Goal: Task Accomplishment & Management: Manage account settings

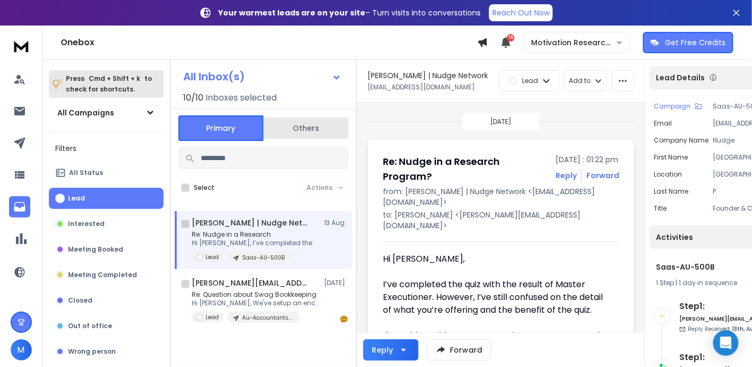
scroll to position [259, 0]
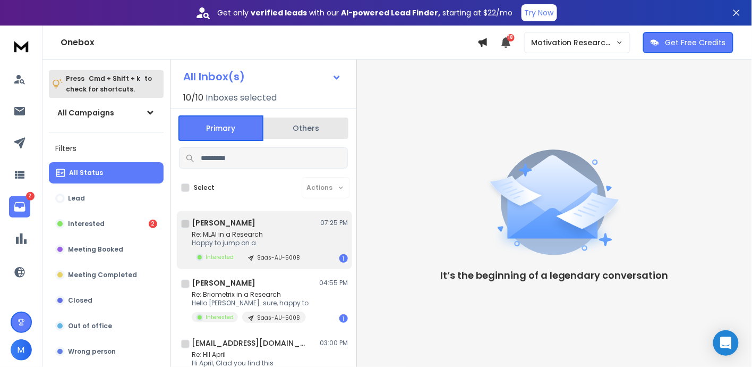
click at [297, 241] on p "Happy to jump on a" at bounding box center [249, 243] width 114 height 9
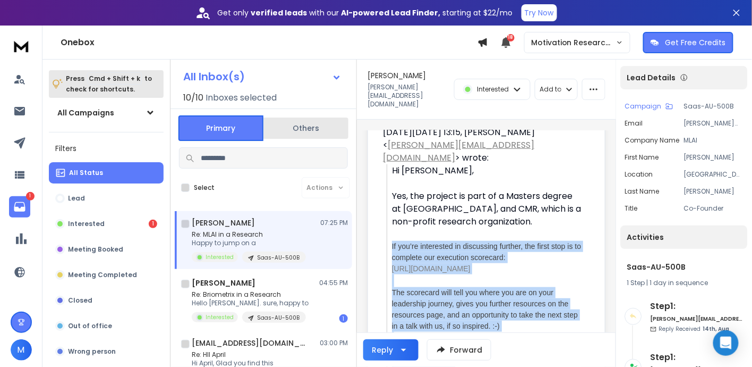
scroll to position [195, 0]
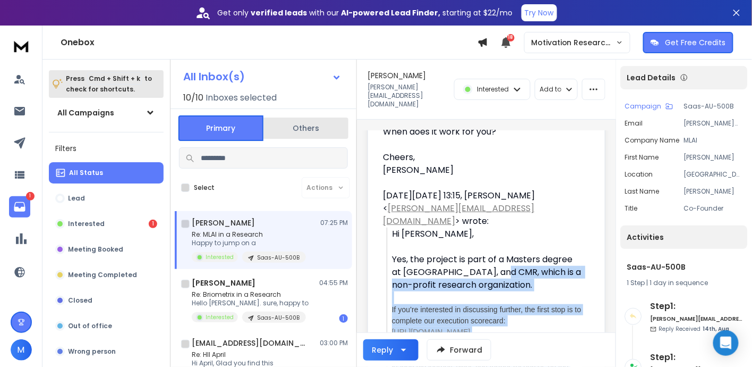
drag, startPoint x: 562, startPoint y: 289, endPoint x: 494, endPoint y: 215, distance: 100.4
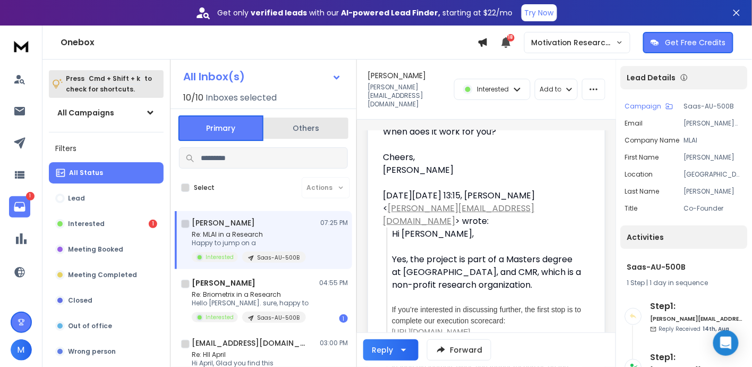
click at [487, 253] on div "Yes, the project is part of a Masters degree at Federation Uni, and CMR, which …" at bounding box center [487, 272] width 190 height 38
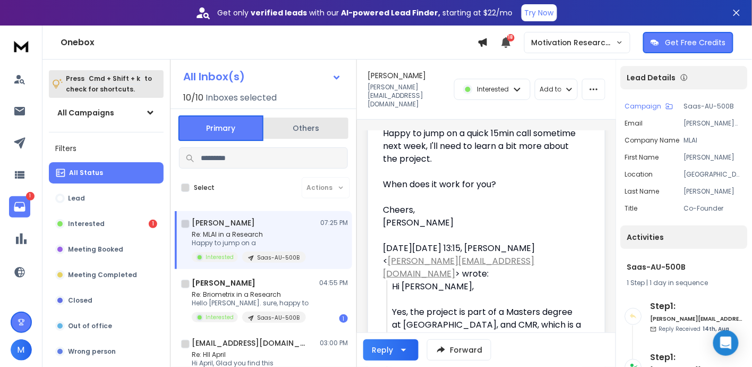
scroll to position [133, 0]
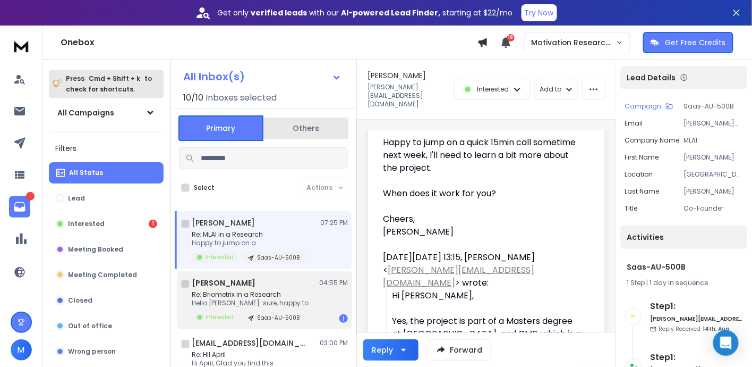
click at [275, 288] on div "Eckhard Kemmerer 04:55 PM Re: Briometrix in a Research Hello John. sure, happy …" at bounding box center [270, 299] width 156 height 45
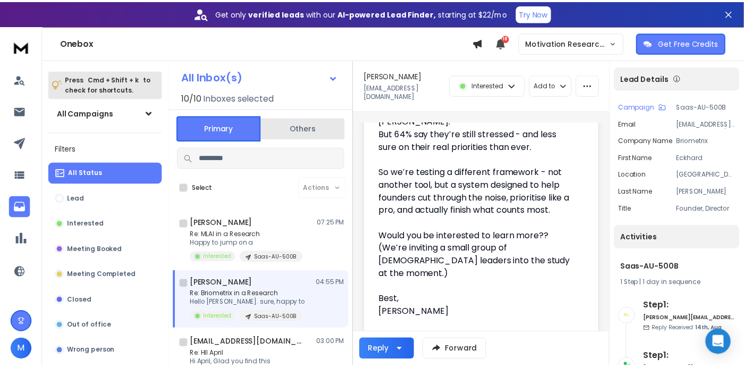
scroll to position [530, 0]
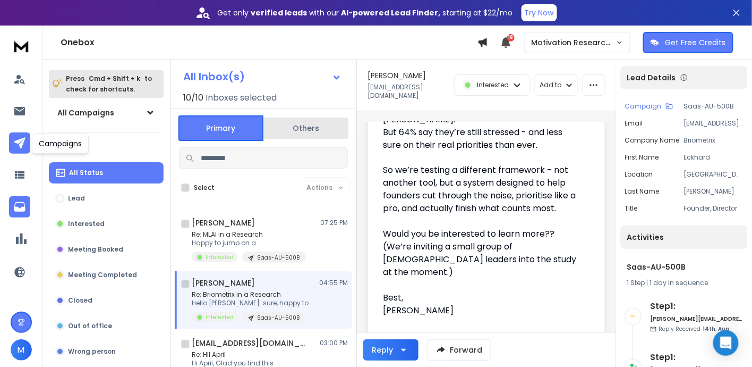
click at [21, 147] on icon at bounding box center [19, 143] width 13 height 13
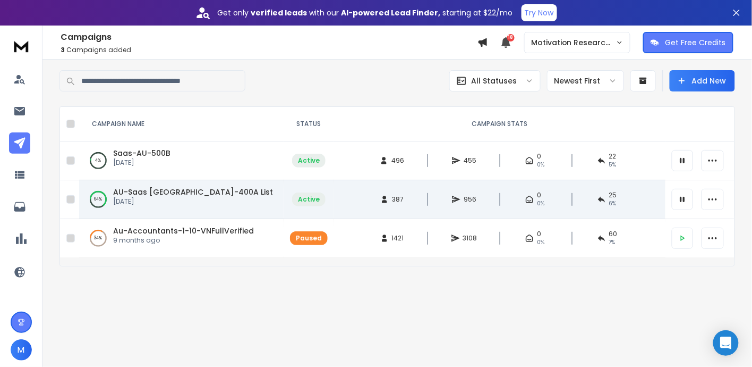
click at [723, 204] on button "button" at bounding box center [713, 199] width 22 height 21
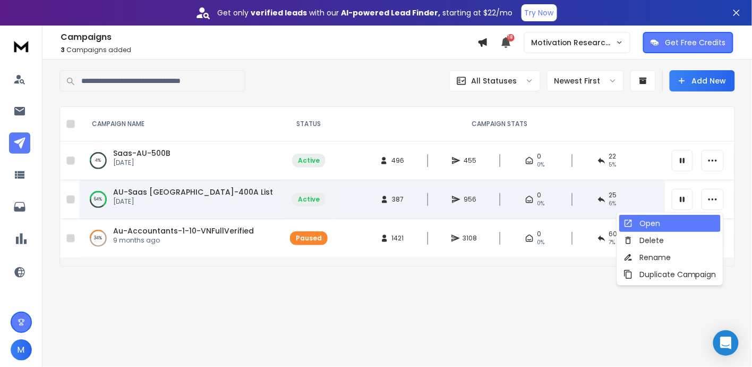
click at [193, 194] on span "AU-Saas Australia-400A List" at bounding box center [193, 192] width 160 height 11
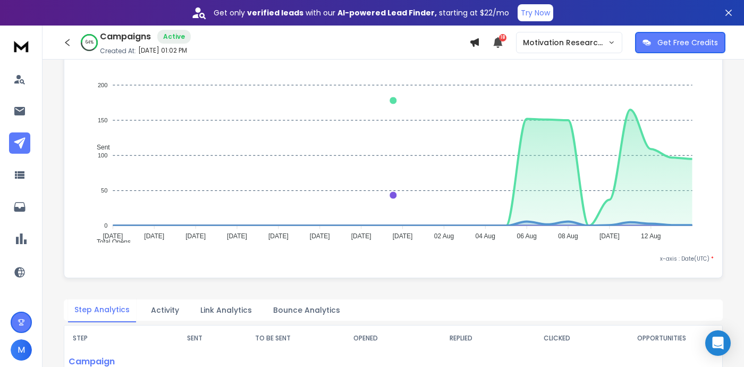
scroll to position [413, 0]
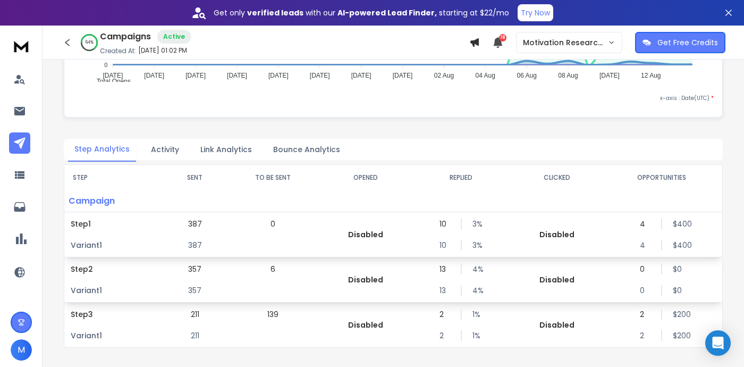
click at [161, 154] on button "Activity" at bounding box center [165, 149] width 41 height 23
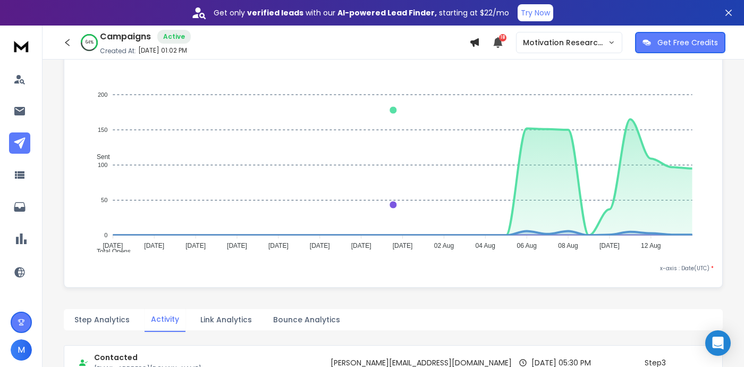
scroll to position [232, 0]
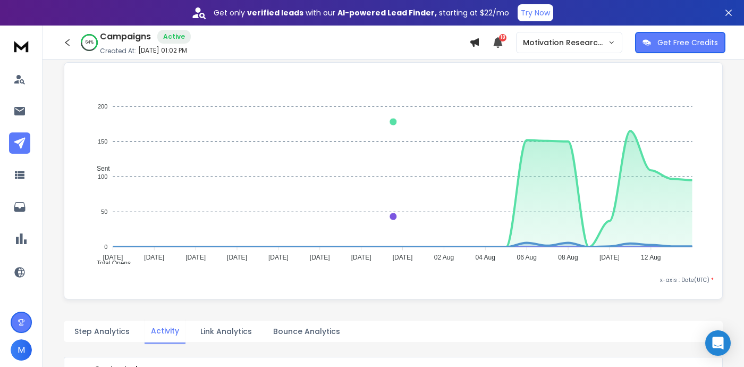
click at [246, 330] on button "Link Analytics" at bounding box center [226, 330] width 64 height 23
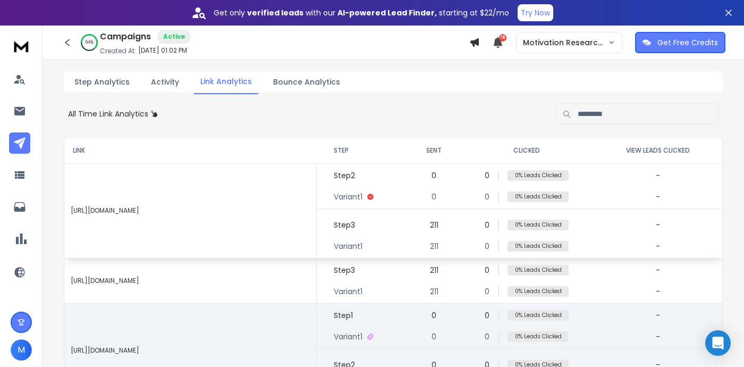
scroll to position [466, 0]
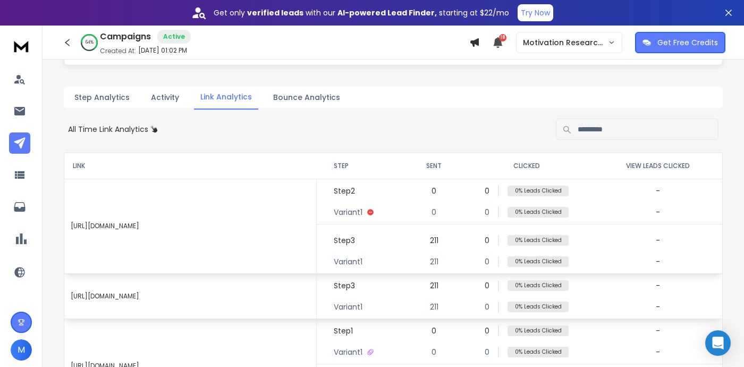
click at [303, 94] on button "Bounce Analytics" at bounding box center [307, 97] width 80 height 23
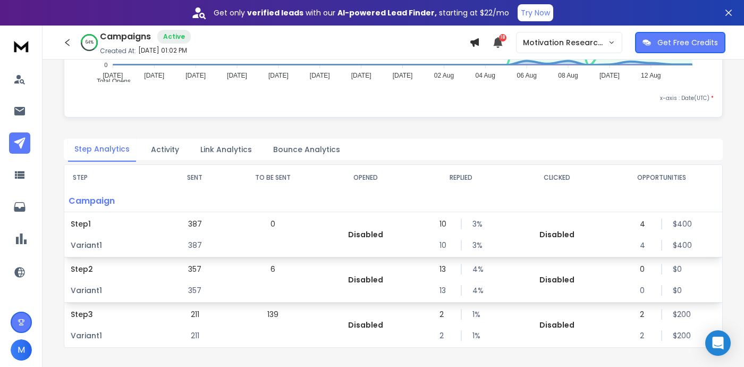
scroll to position [413, 0]
click at [115, 96] on div "Leads Contacted 387 Open Rate Disabled Know More Click Rate Disabled Know More …" at bounding box center [393, 55] width 659 height 593
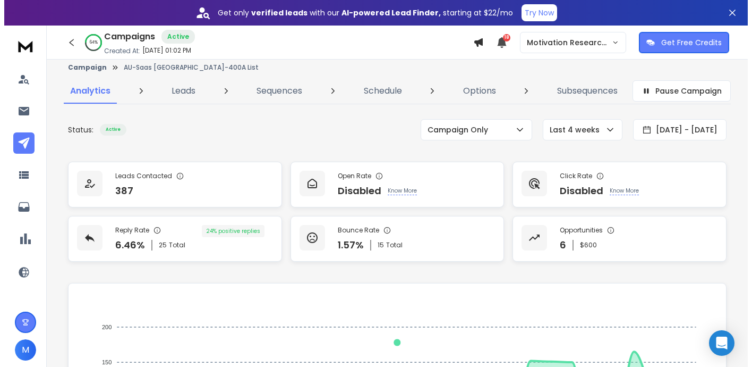
scroll to position [0, 0]
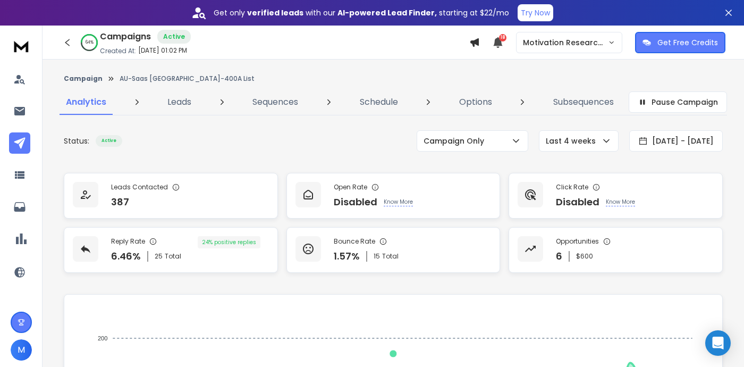
click at [251, 242] on div "24 % positive replies" at bounding box center [229, 242] width 63 height 12
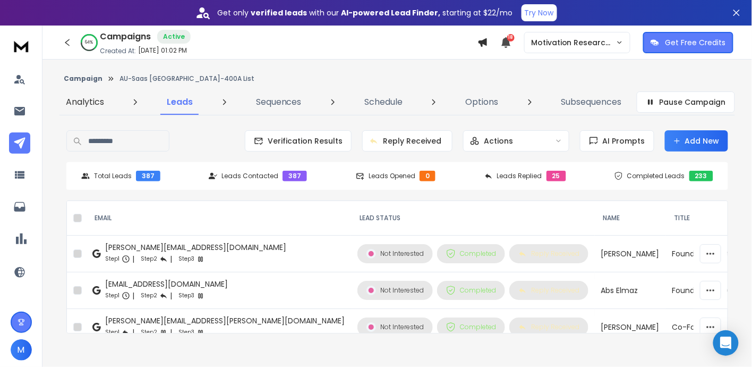
click at [99, 103] on p "Analytics" at bounding box center [85, 102] width 38 height 13
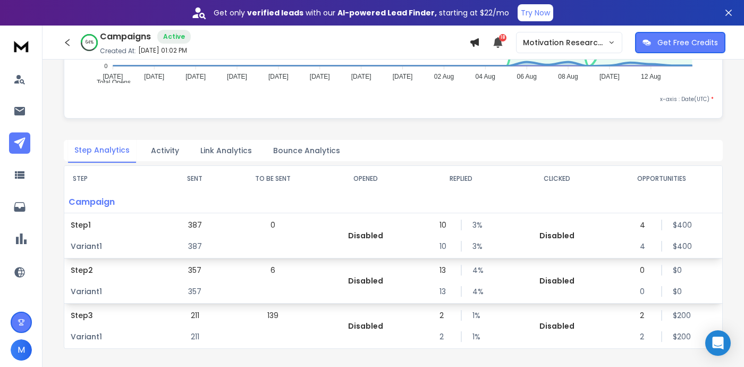
scroll to position [413, 0]
